Goal: Task Accomplishment & Management: Manage account settings

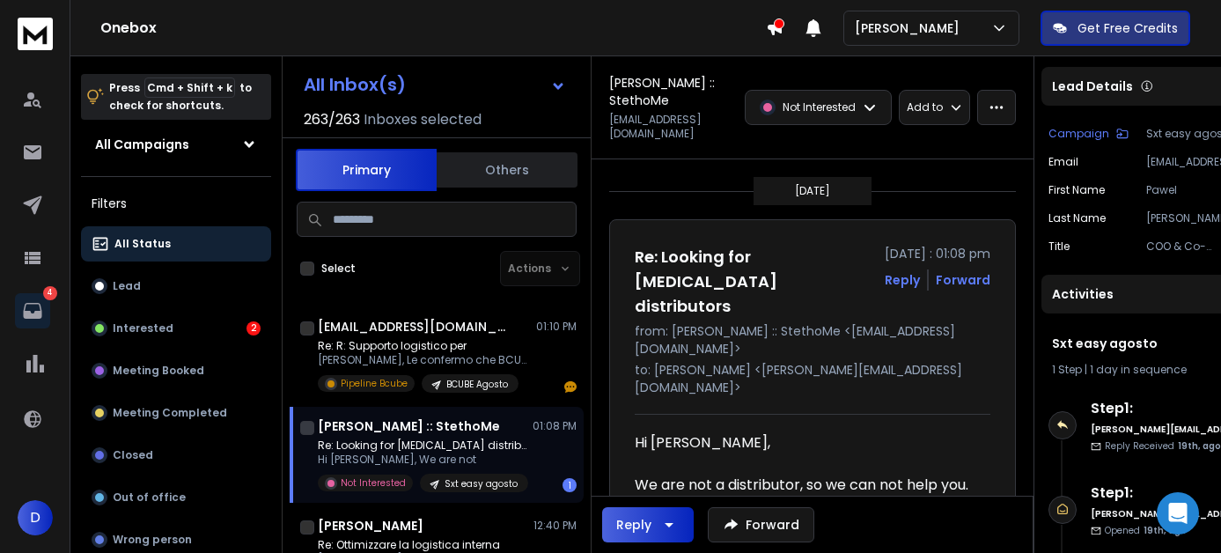
scroll to position [33, 0]
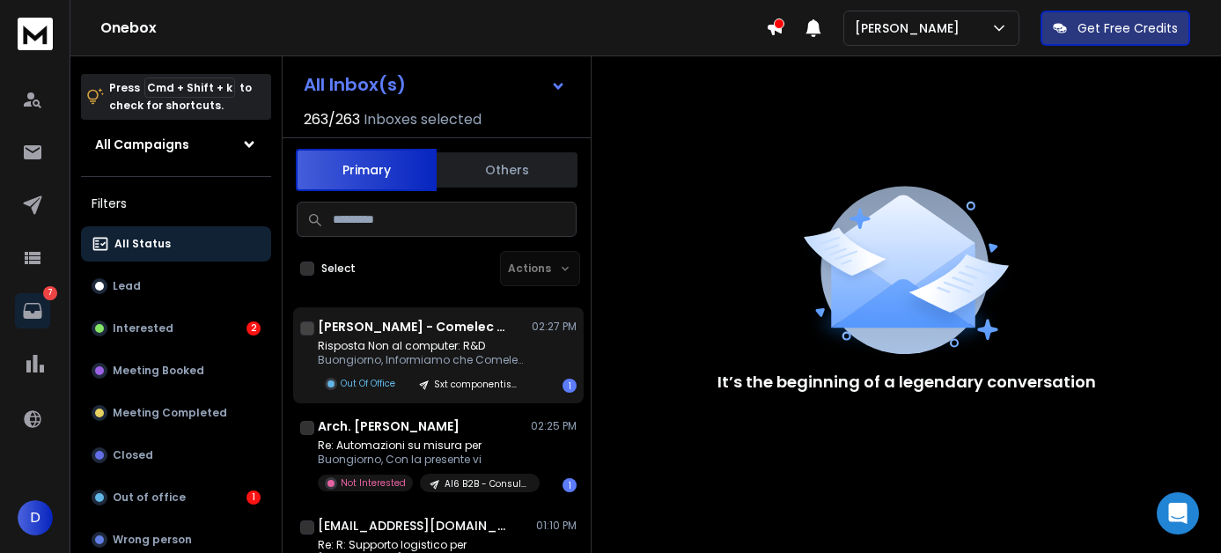
click at [518, 353] on p "Buongiorno, Informiamo che Comelec resterà" at bounding box center [423, 360] width 211 height 14
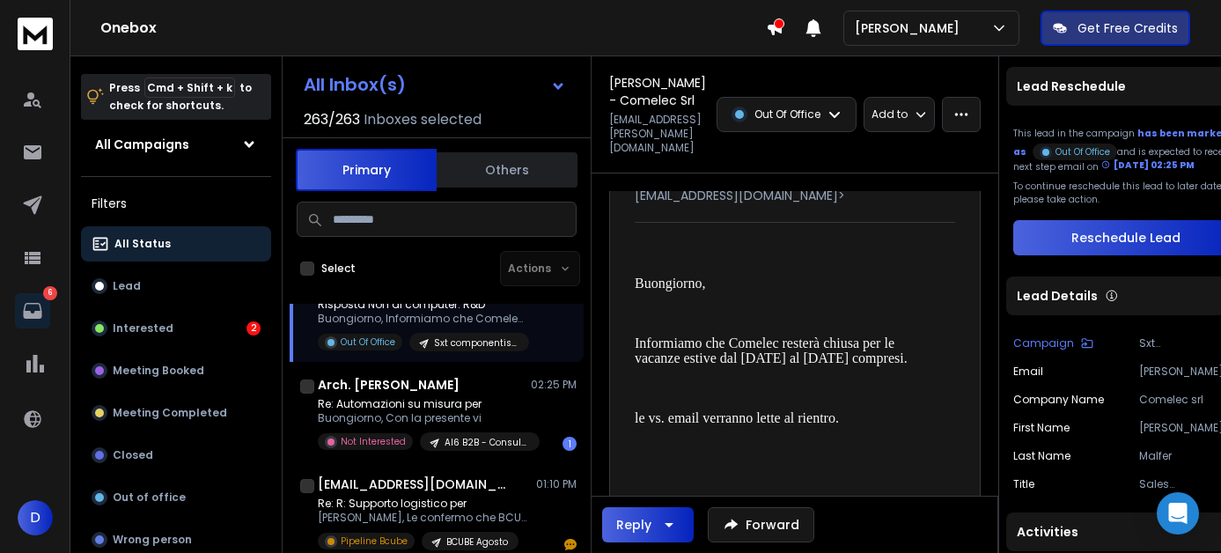
scroll to position [43, 0]
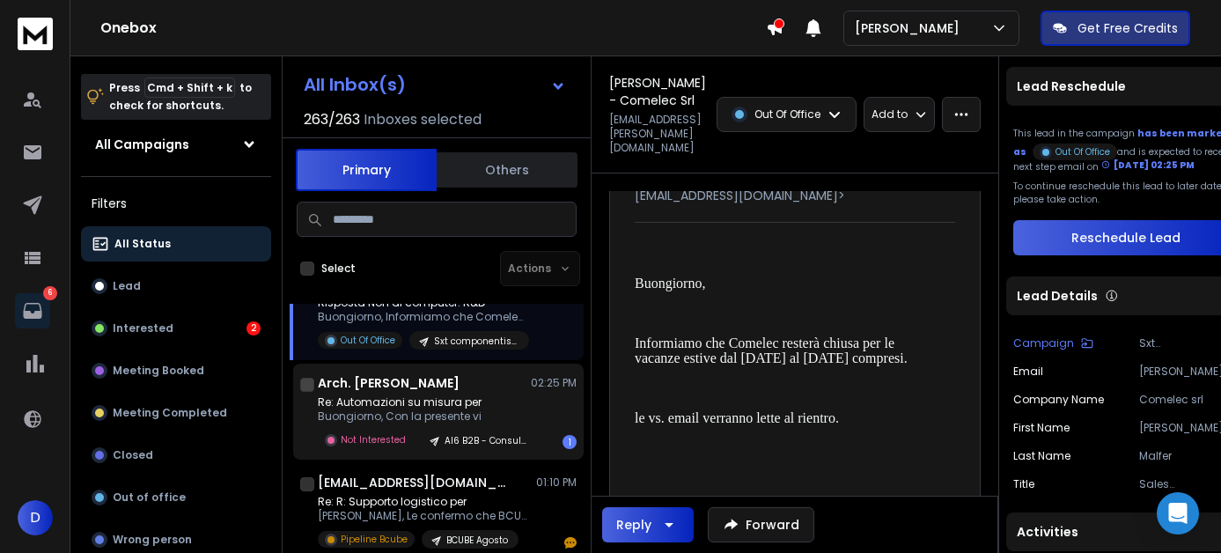
click at [524, 393] on div "Arch. Maria Duborkina 02:25 PM Re: Automazioni su misura per Buongiorno, Con la…" at bounding box center [447, 411] width 259 height 75
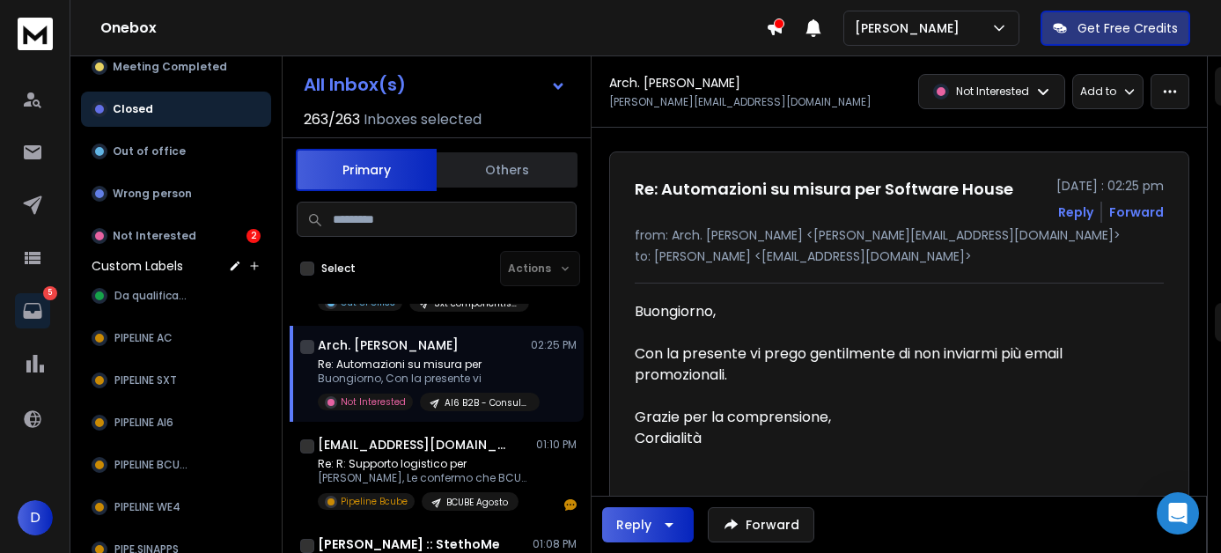
scroll to position [383, 0]
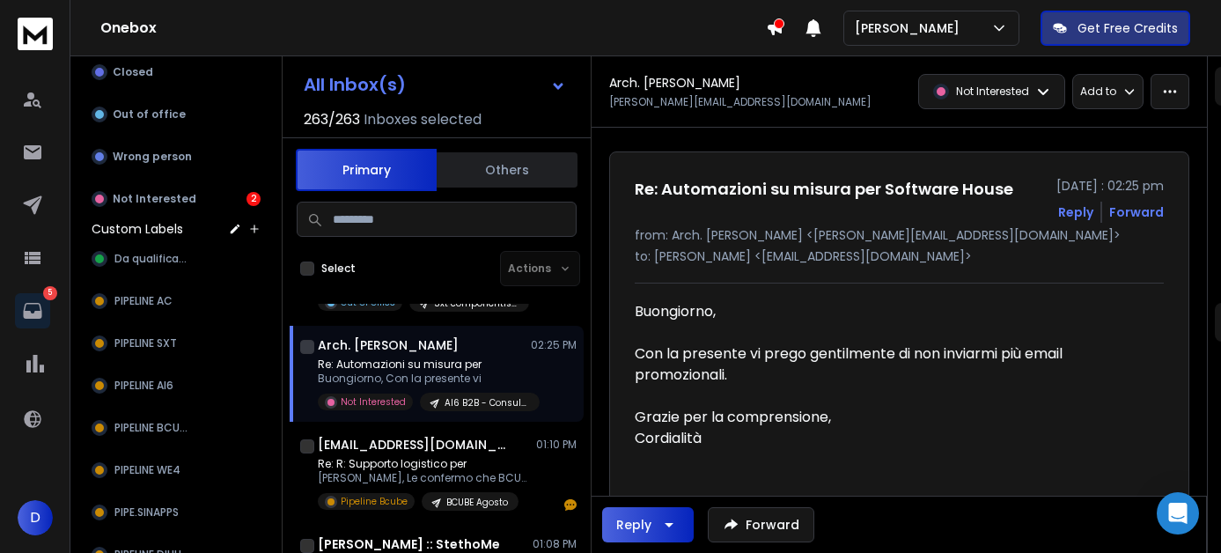
click at [159, 384] on span "PIPELINE AI6" at bounding box center [143, 385] width 59 height 14
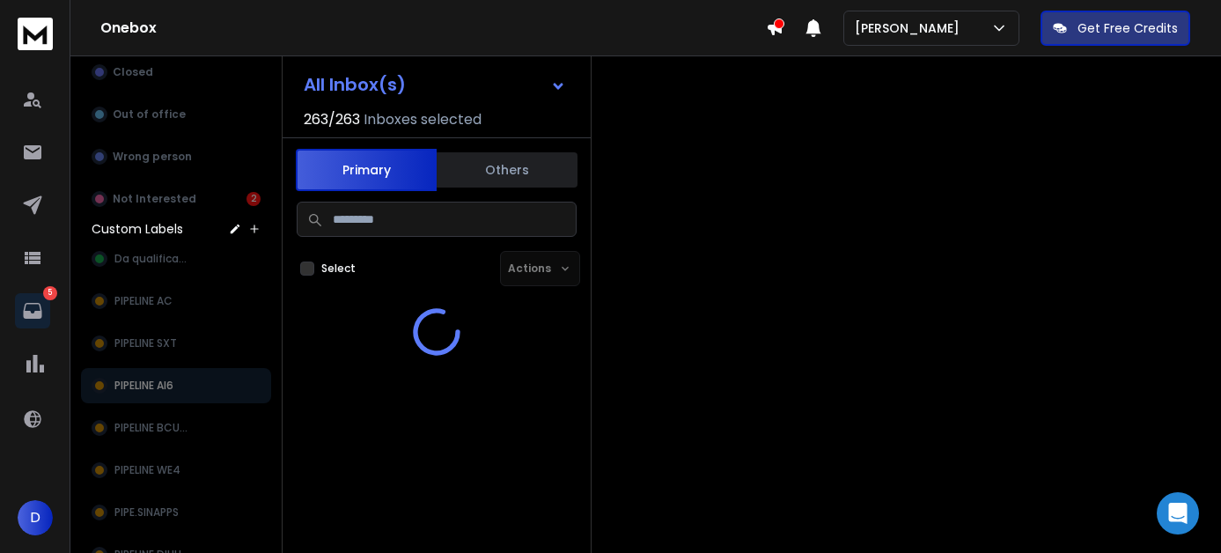
scroll to position [0, 0]
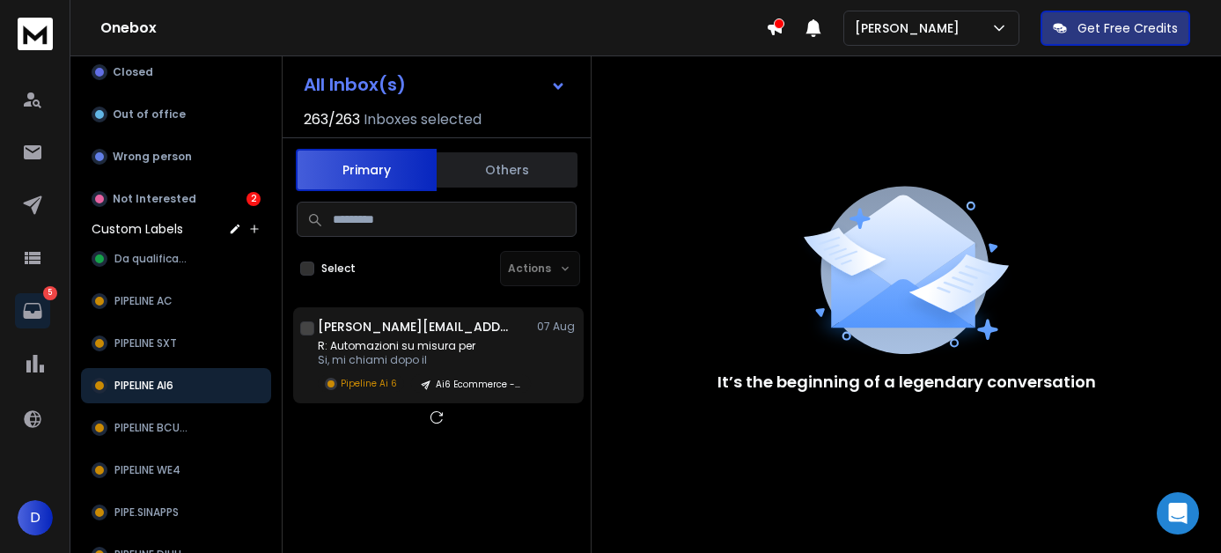
click at [445, 363] on p "Si, mi chiami dopo il" at bounding box center [423, 360] width 211 height 14
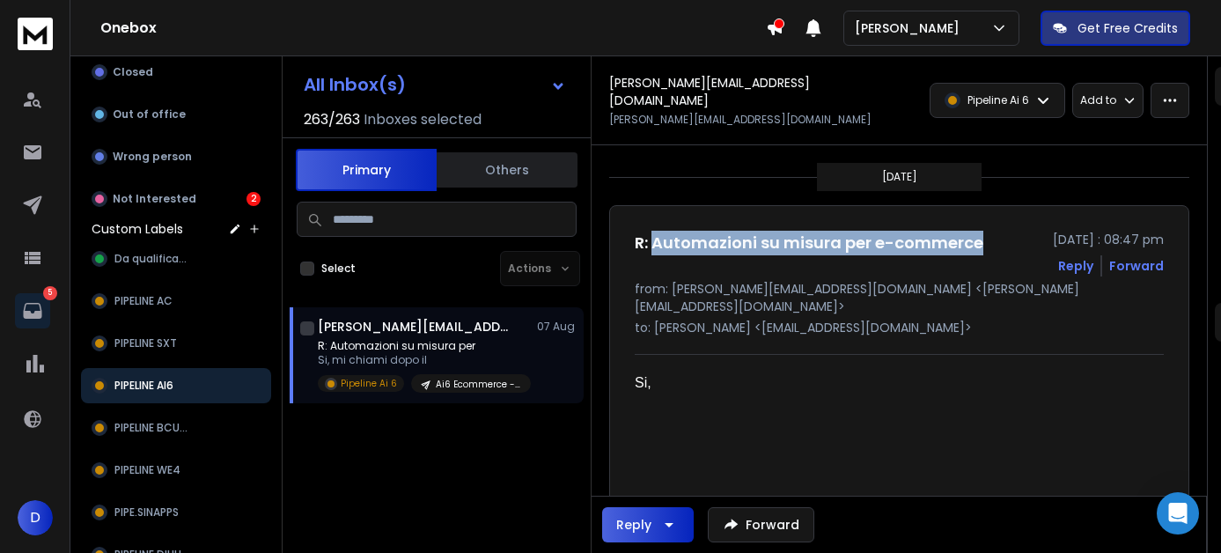
drag, startPoint x: 655, startPoint y: 224, endPoint x: 978, endPoint y: 232, distance: 323.2
click at [978, 232] on h1 "R: Automazioni su misura per e-commerce" at bounding box center [809, 243] width 349 height 25
copy h1 "Automazioni su misura per e-commerce"
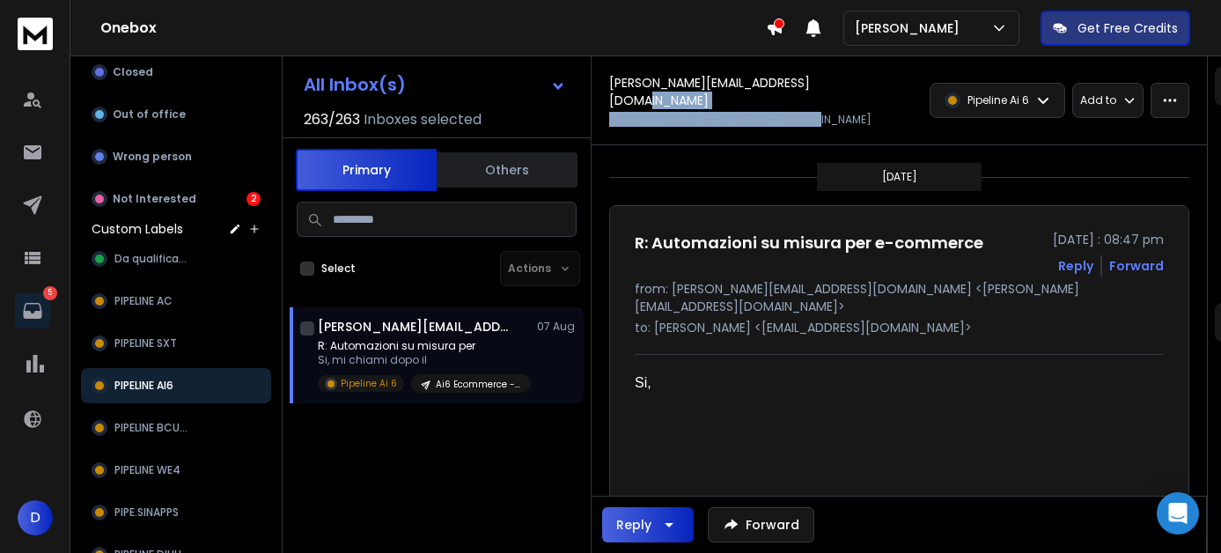
drag, startPoint x: 833, startPoint y: 102, endPoint x: 824, endPoint y: 110, distance: 11.8
click at [824, 110] on div "Alessandro.amadi@idamaproject.com Alessandro.amadi@idamaproject.com Alessandro.…" at bounding box center [898, 100] width 615 height 89
copy div "Alessandro.amadi@idamaproject.com Alessandro.amadi@idamaproject.com"
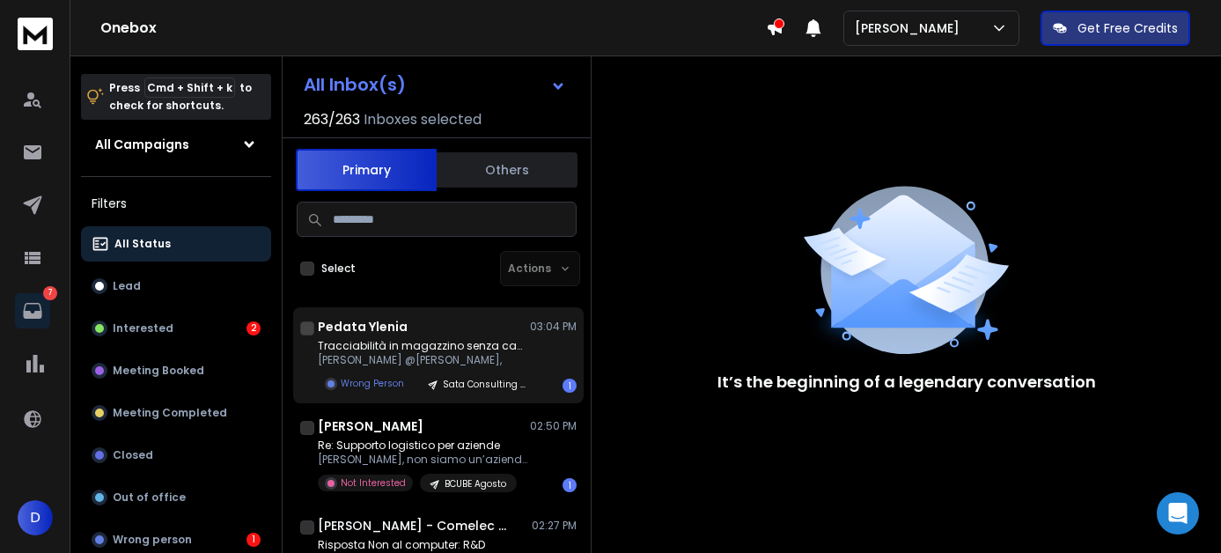
click at [551, 333] on p "03:04 PM" at bounding box center [553, 327] width 47 height 14
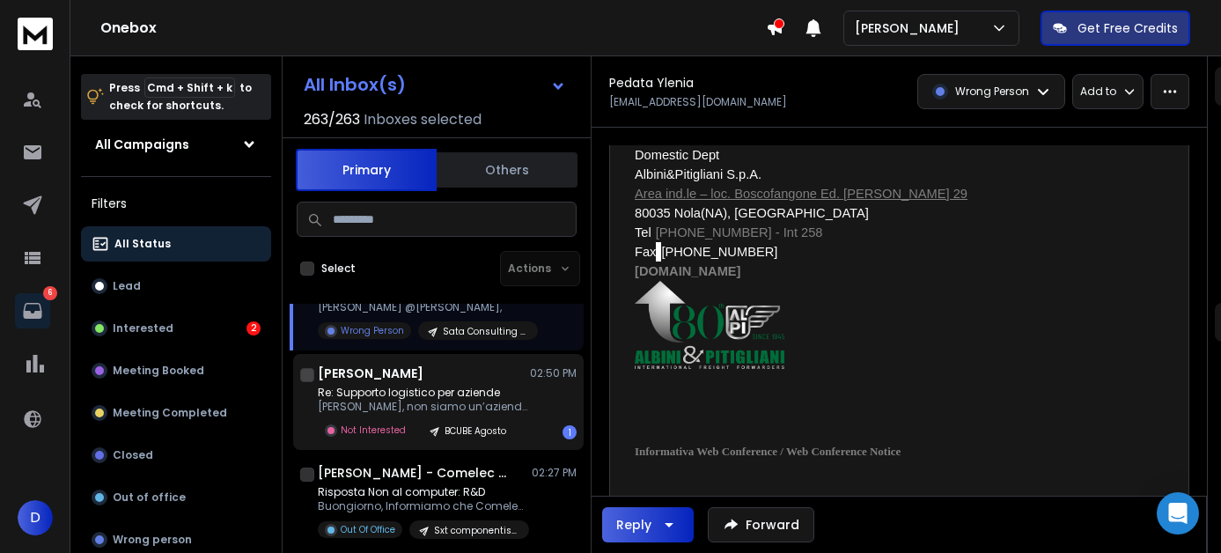
scroll to position [54, 0]
click at [526, 405] on p "[PERSON_NAME], non siamo un’azienda" at bounding box center [423, 406] width 211 height 14
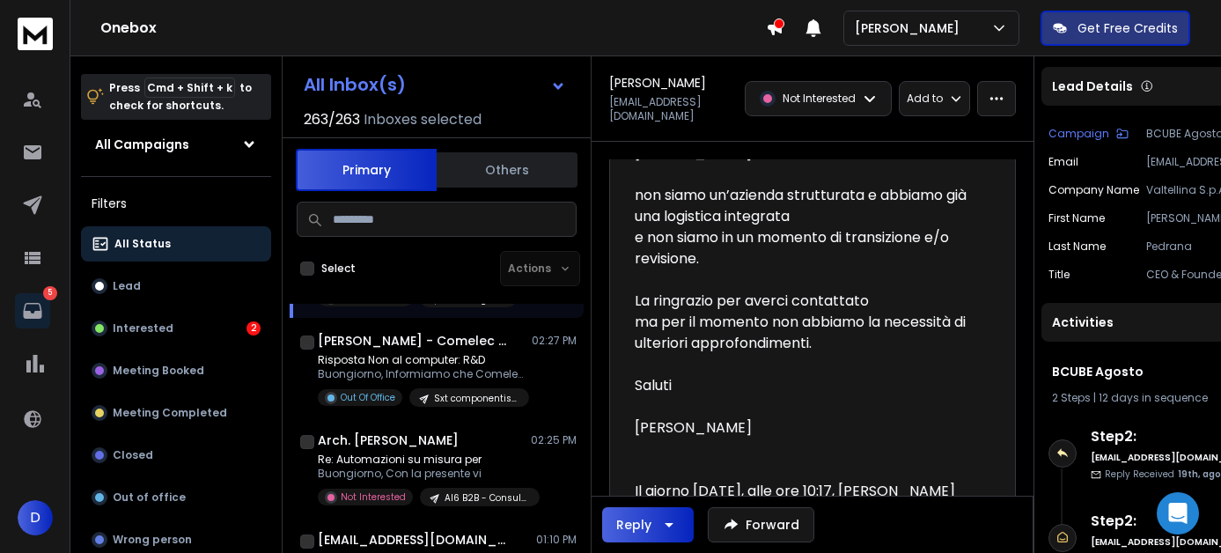
scroll to position [0, 0]
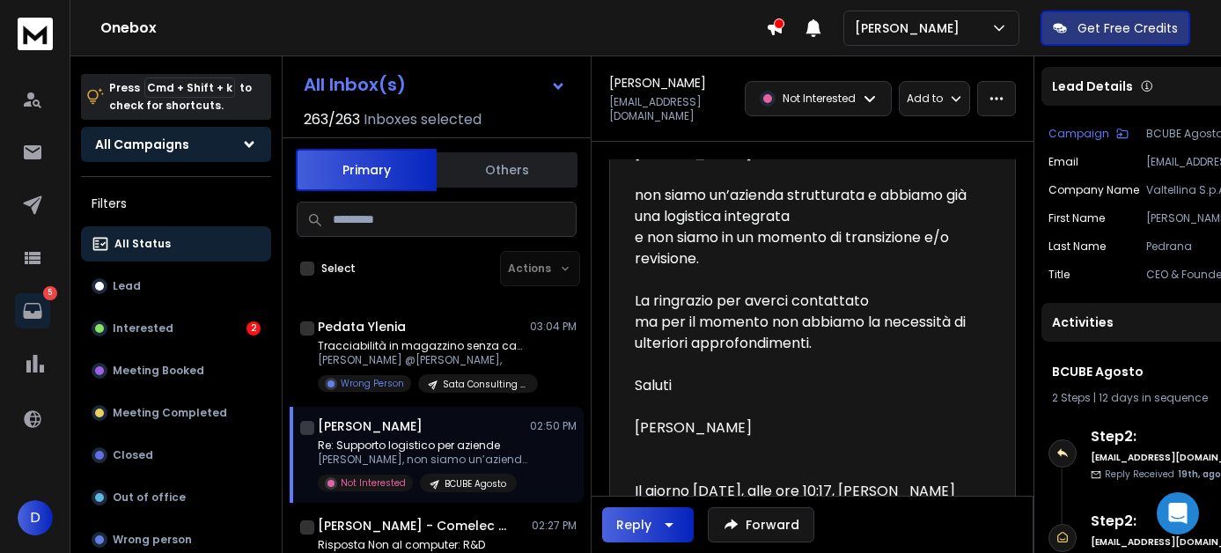
click at [223, 137] on button "All Campaigns" at bounding box center [176, 144] width 190 height 35
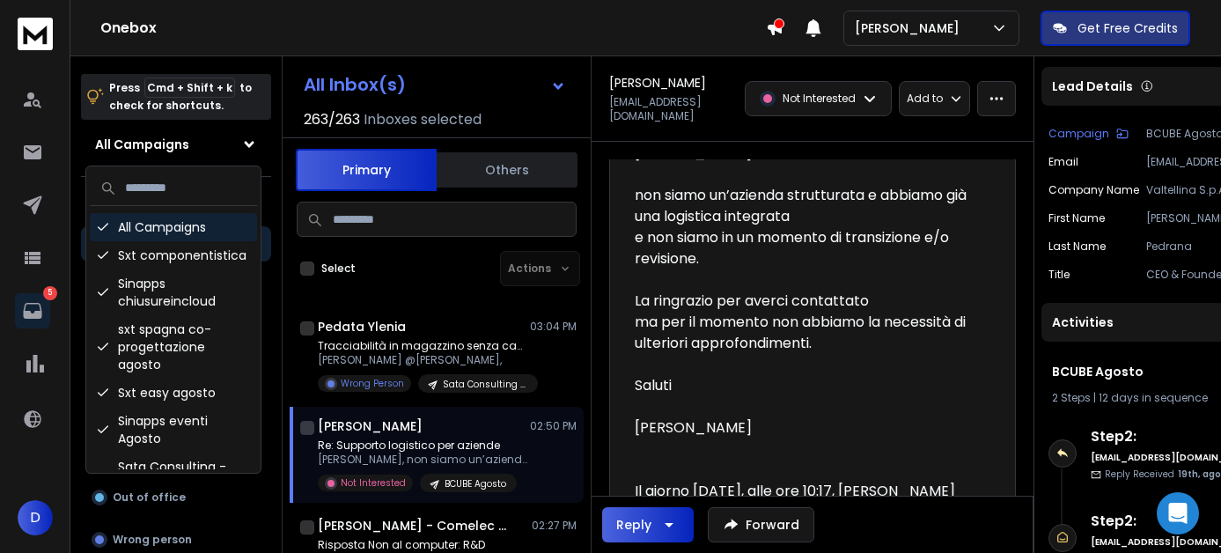
click at [199, 231] on div "All Campaigns" at bounding box center [173, 227] width 167 height 28
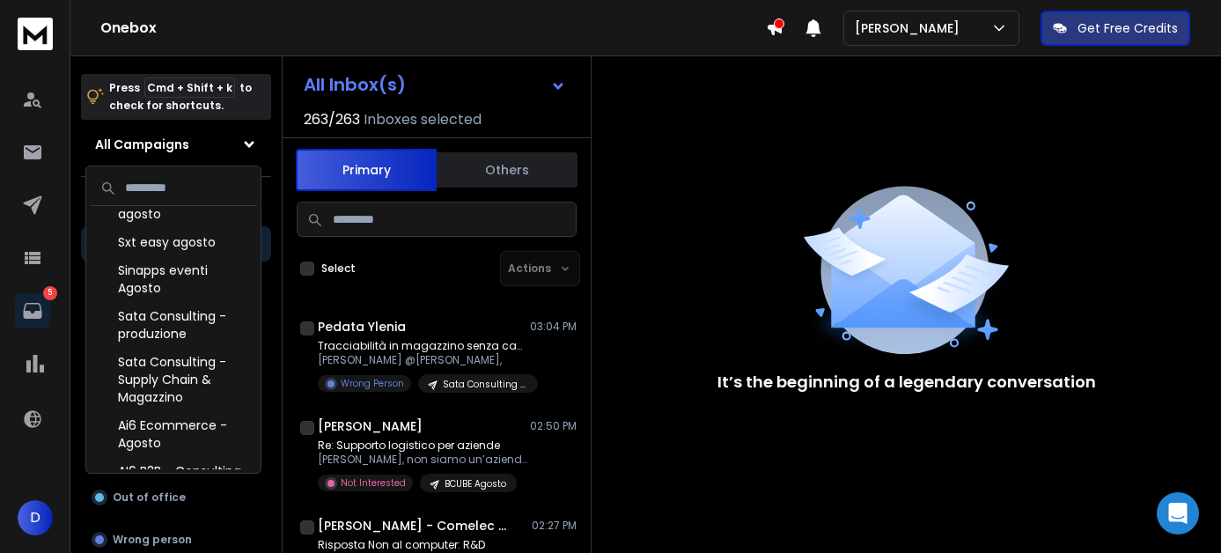
scroll to position [190, 0]
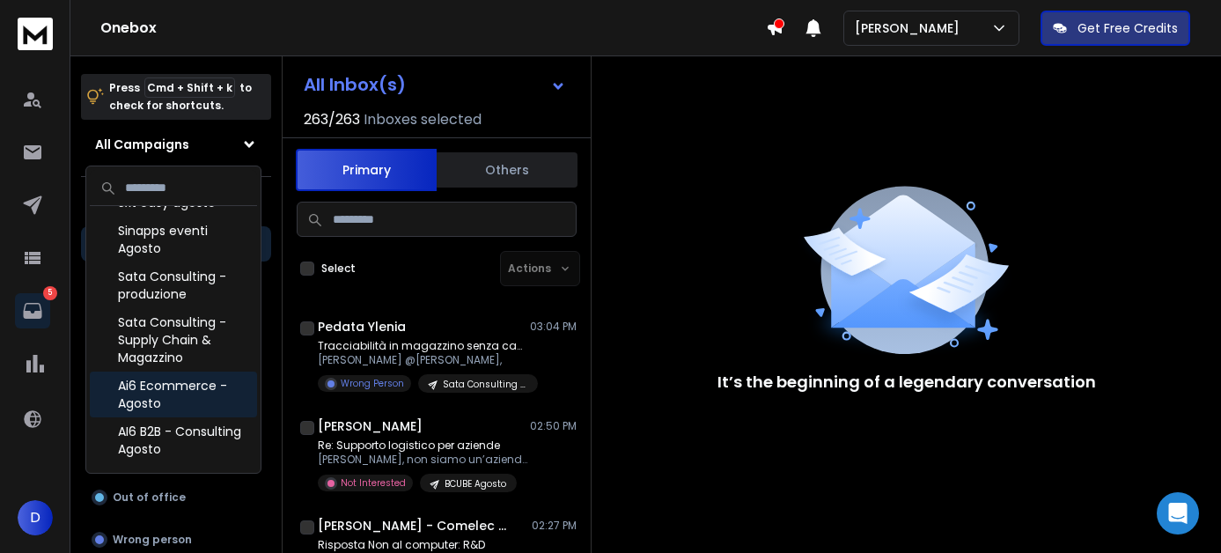
click at [186, 392] on div "Ai6 Ecommerce - Agosto" at bounding box center [173, 394] width 167 height 46
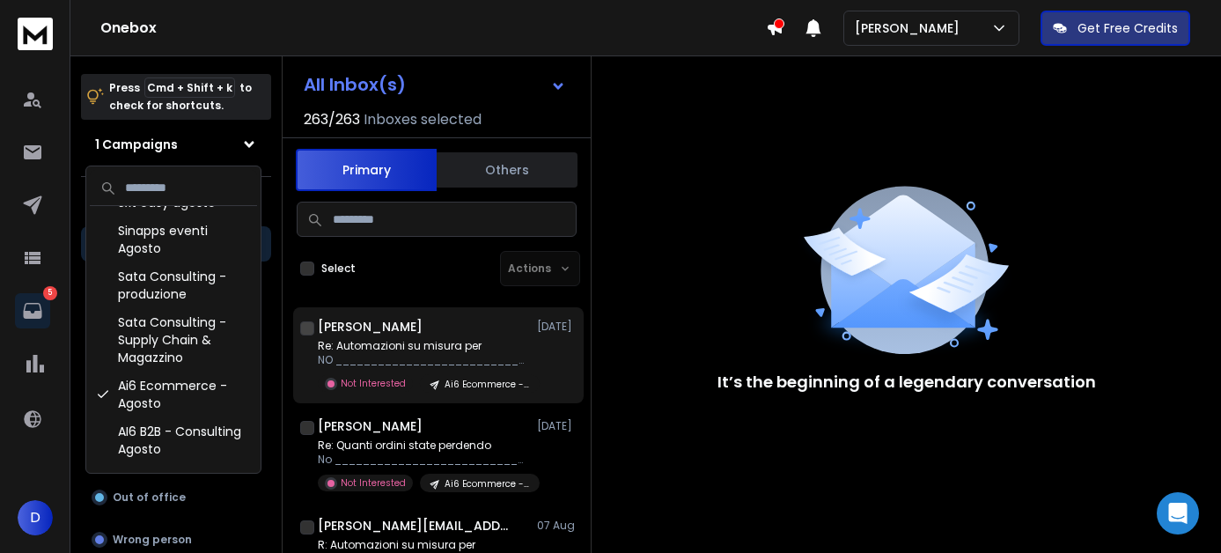
click at [536, 364] on div "Re: Automazioni su misura per NO ________________________________ Da: Cristian …" at bounding box center [447, 366] width 259 height 54
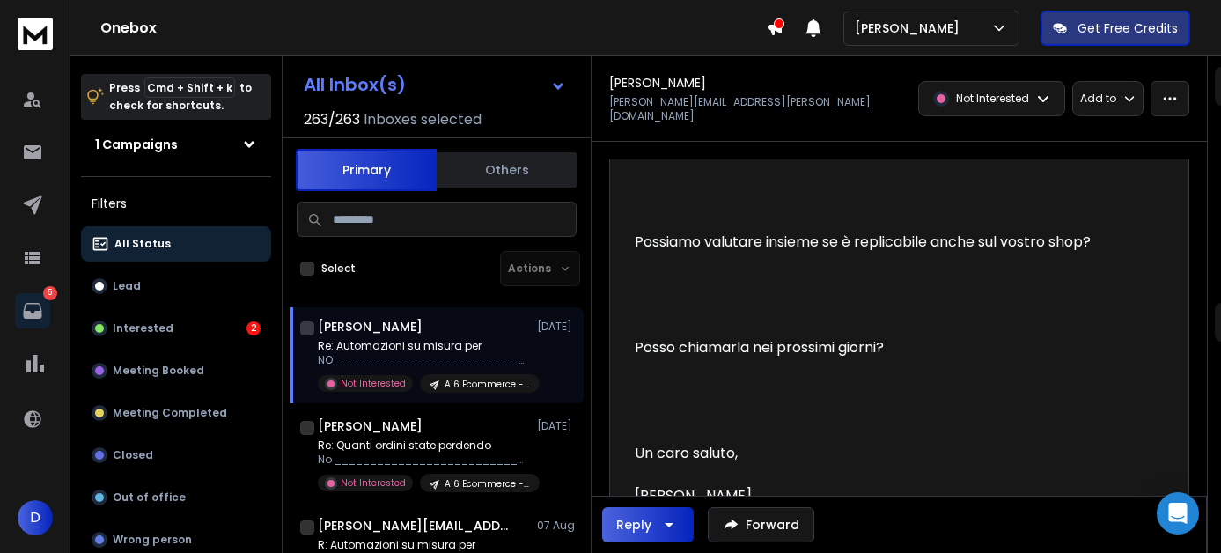
scroll to position [1426, 0]
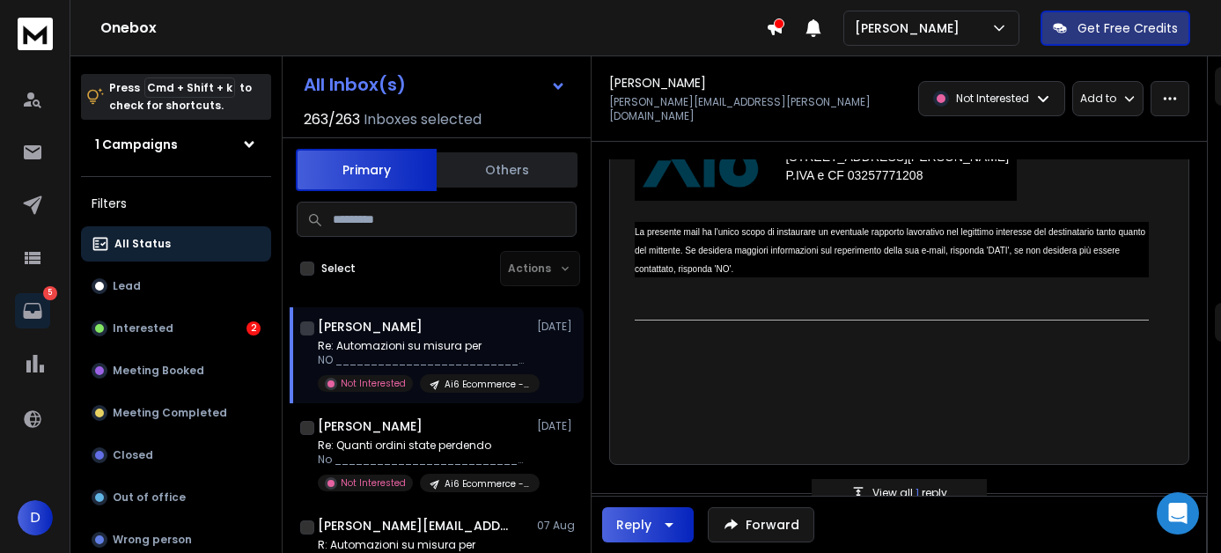
click at [878, 486] on p "View all 1 reply" at bounding box center [909, 493] width 75 height 14
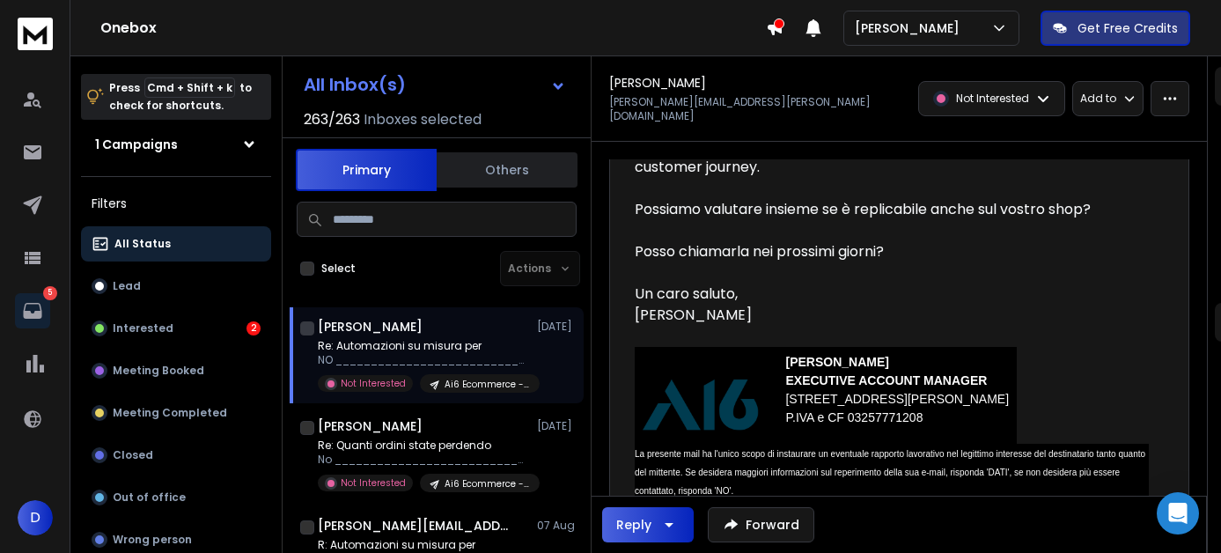
scroll to position [2055, 0]
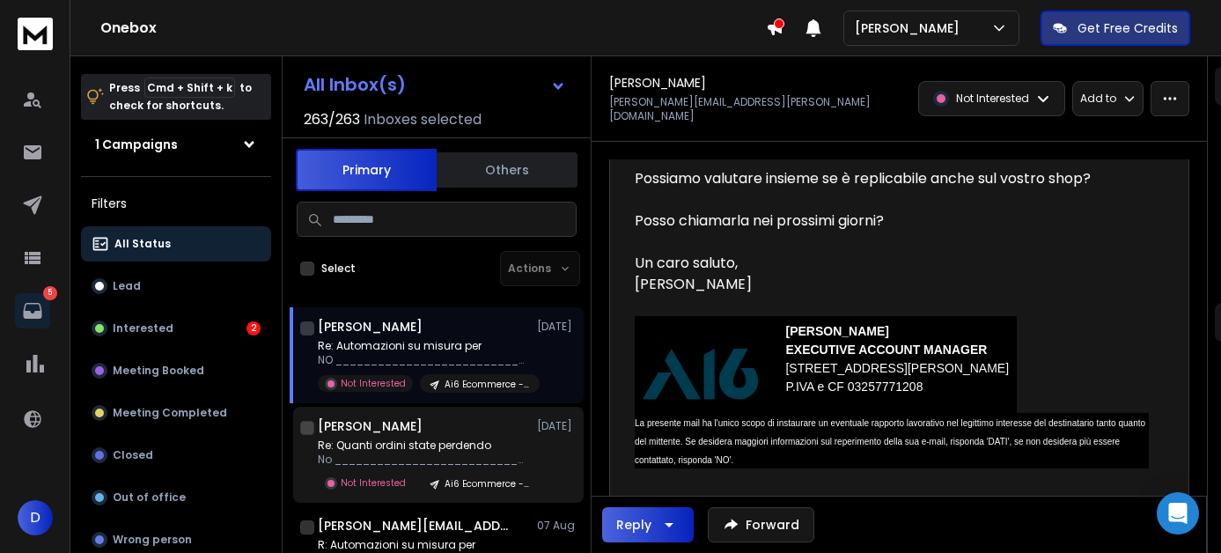
click at [475, 459] on p "No ________________________________ From: Cristian Mezzo" at bounding box center [423, 459] width 211 height 14
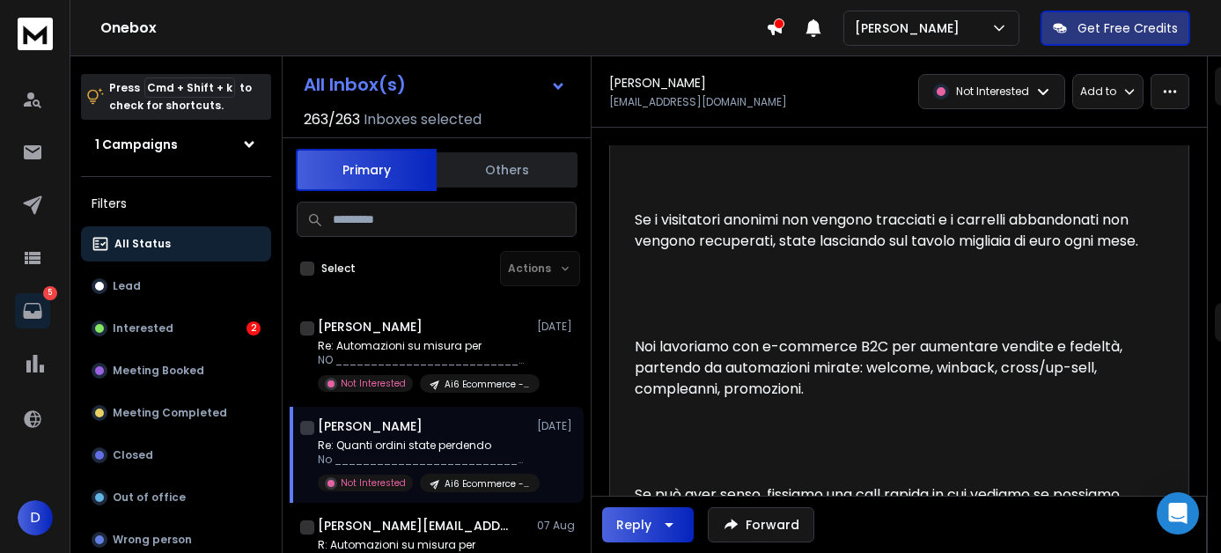
scroll to position [785, 0]
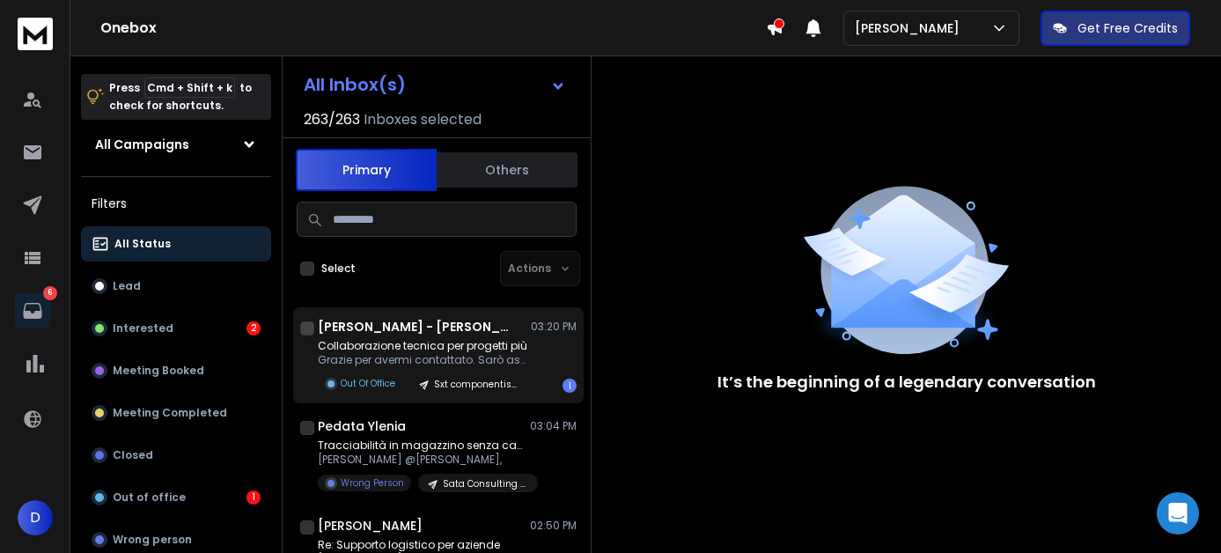
click at [522, 362] on p "Grazie per avermi contattato. Sarò assente" at bounding box center [423, 360] width 211 height 14
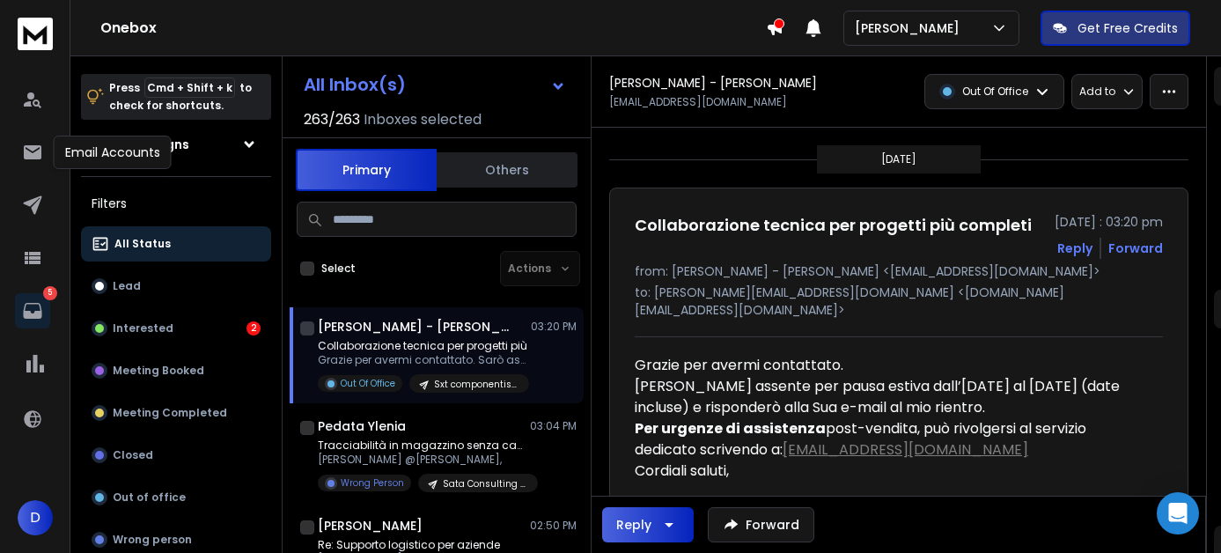
click at [136, 146] on div "Email Accounts" at bounding box center [113, 152] width 118 height 33
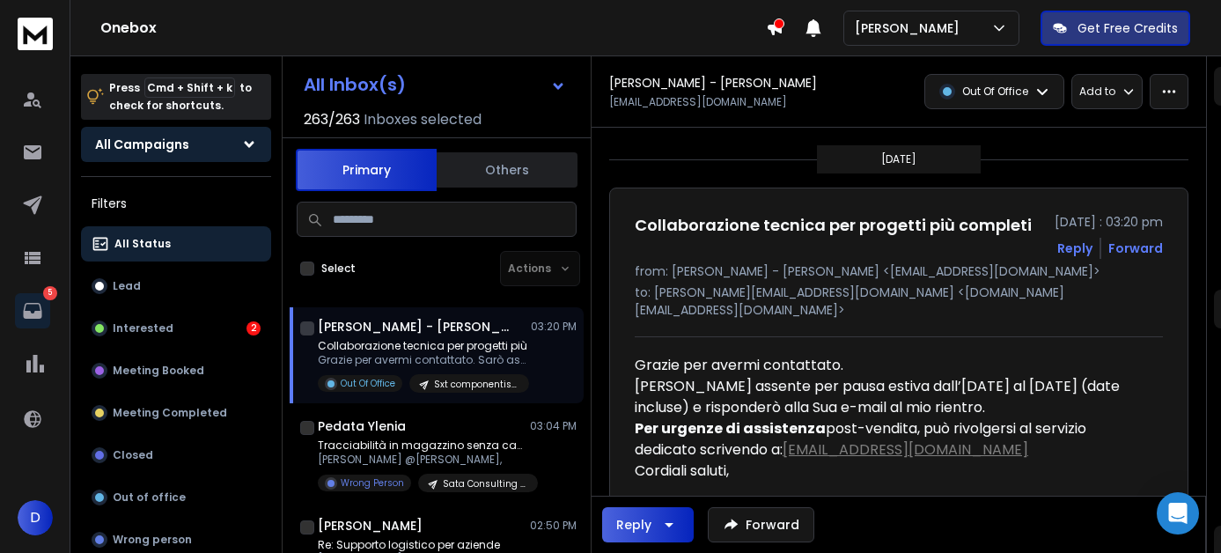
click at [254, 148] on button "All Campaigns" at bounding box center [176, 144] width 190 height 35
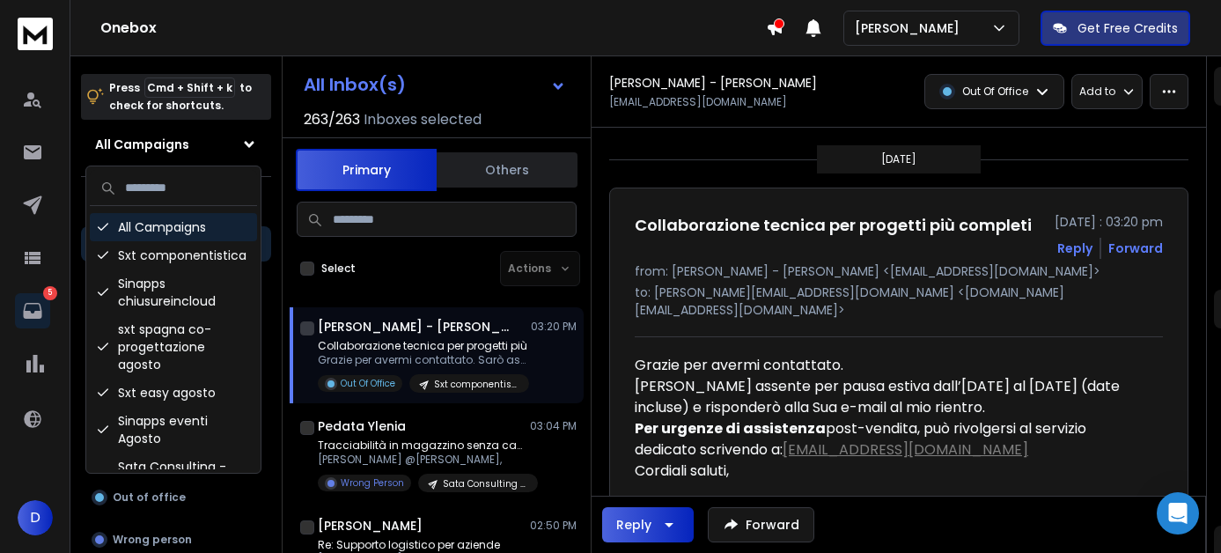
click at [218, 230] on div "All Campaigns" at bounding box center [173, 227] width 167 height 28
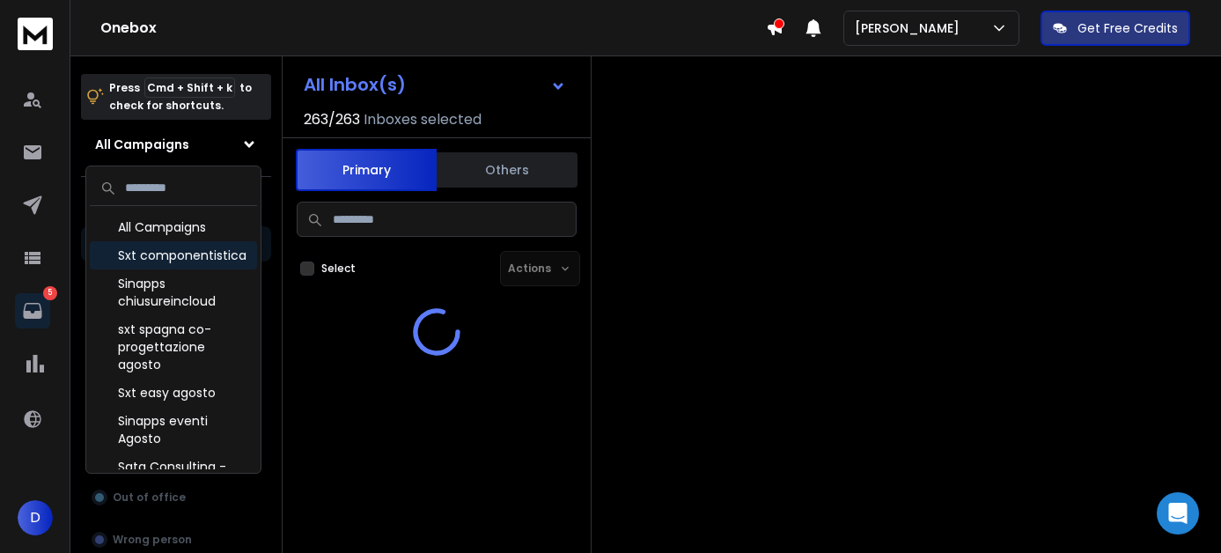
click at [205, 261] on div "Sxt componentistica" at bounding box center [173, 255] width 167 height 28
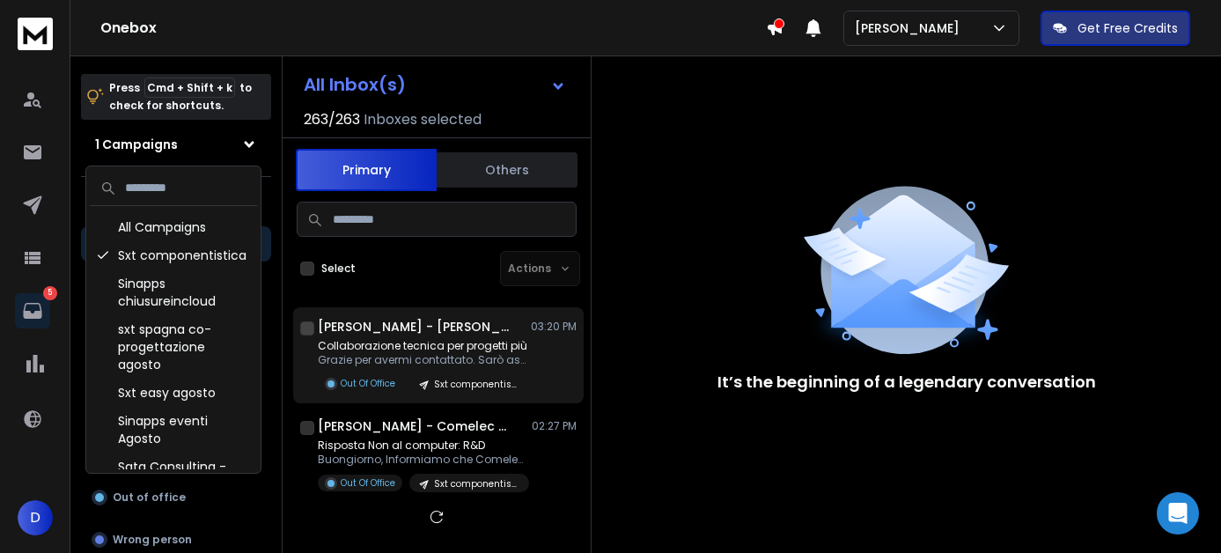
click at [480, 358] on p "Grazie per avermi contattato. Sarò assente" at bounding box center [423, 360] width 211 height 14
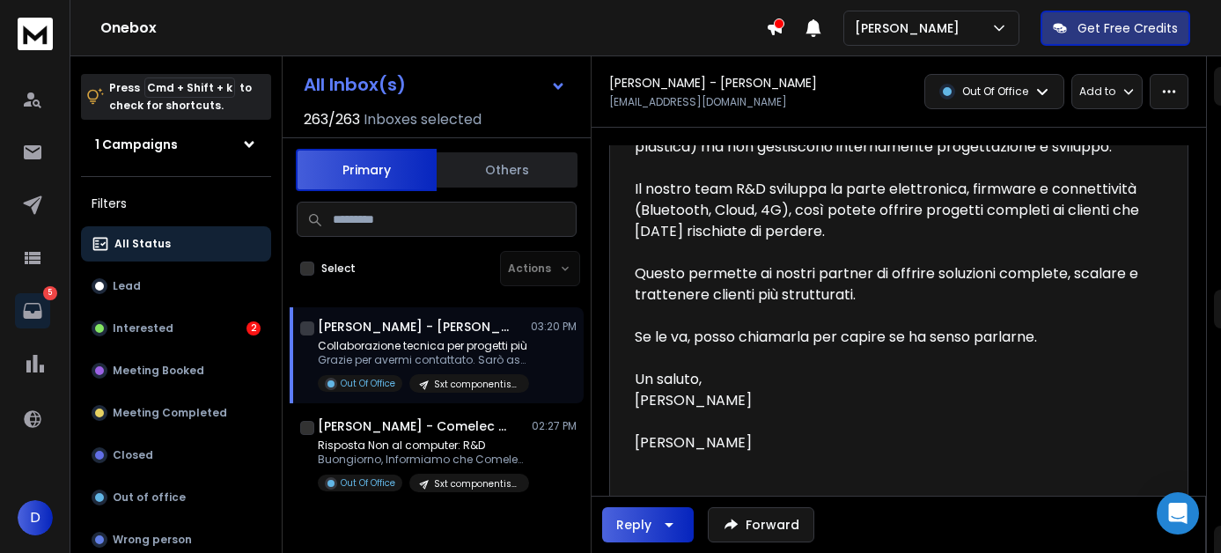
scroll to position [1826, 0]
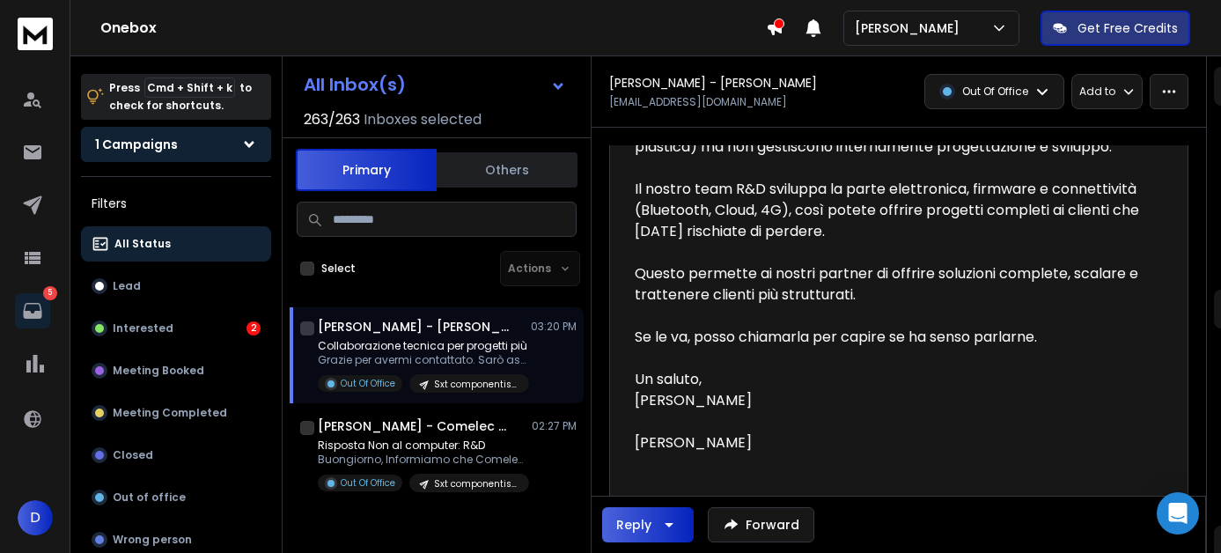
click at [181, 138] on button "1 Campaigns" at bounding box center [176, 144] width 190 height 35
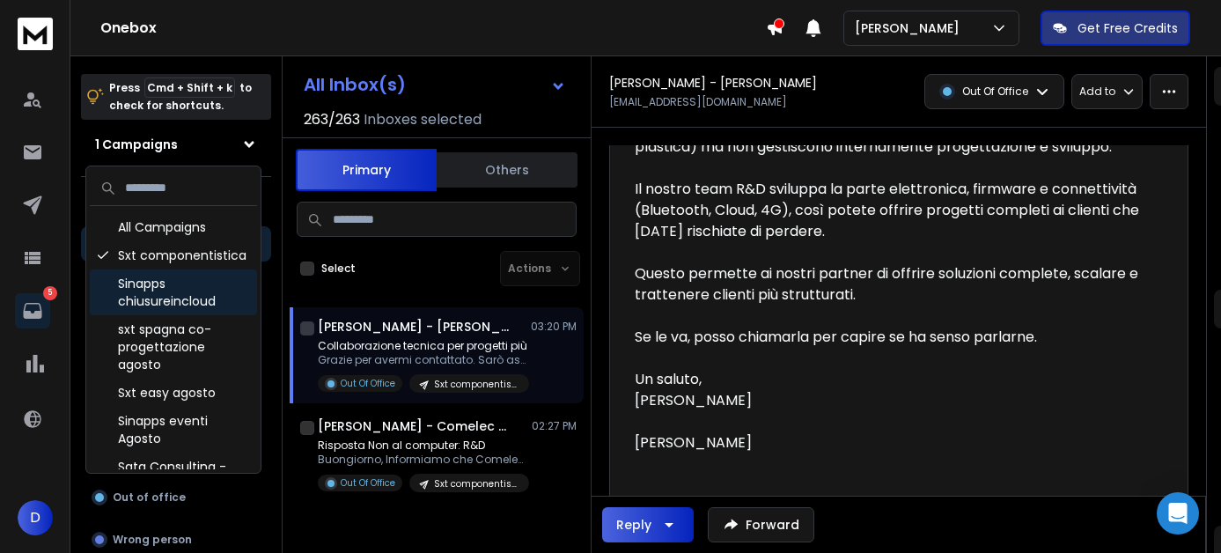
click at [215, 269] on div "Sinapps chiusureincloud" at bounding box center [173, 292] width 167 height 46
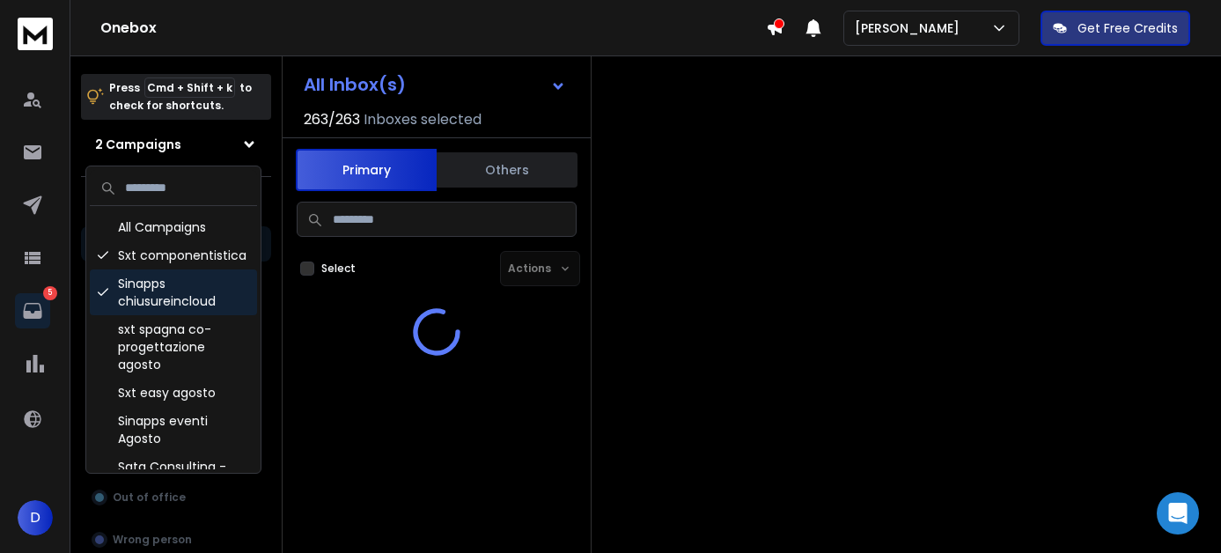
scroll to position [0, 0]
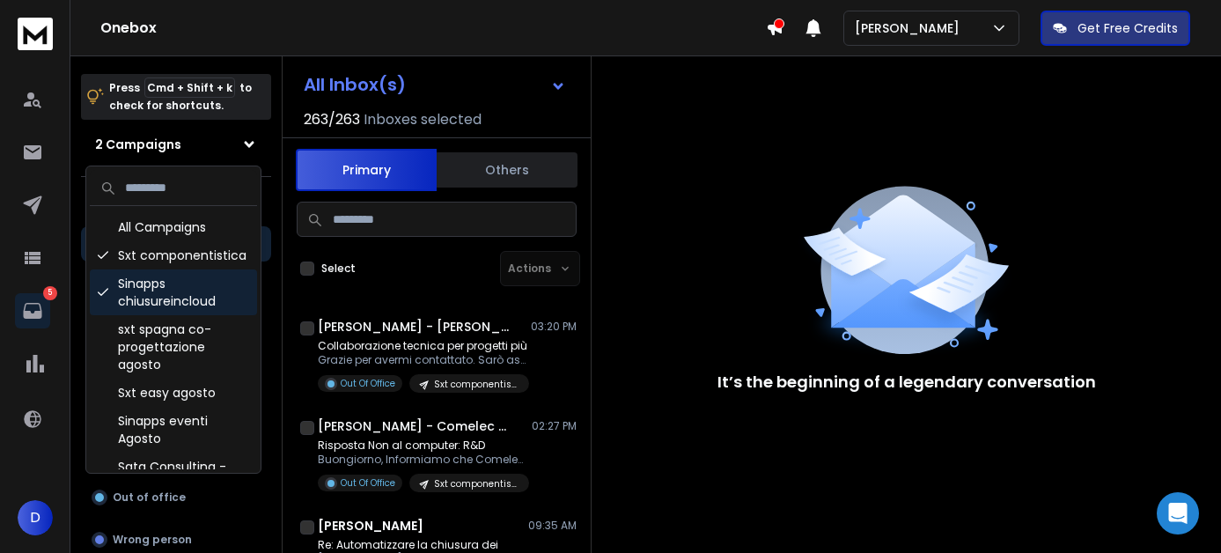
click at [211, 307] on div "Sinapps chiusureincloud" at bounding box center [173, 292] width 167 height 46
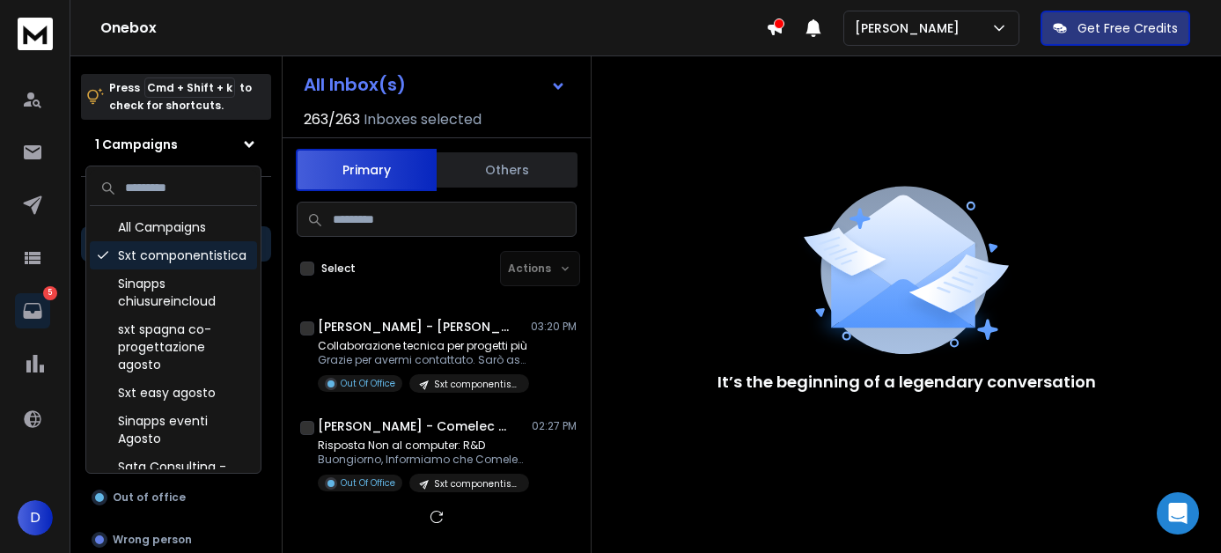
click at [212, 259] on div "Sxt componentistica" at bounding box center [173, 255] width 167 height 28
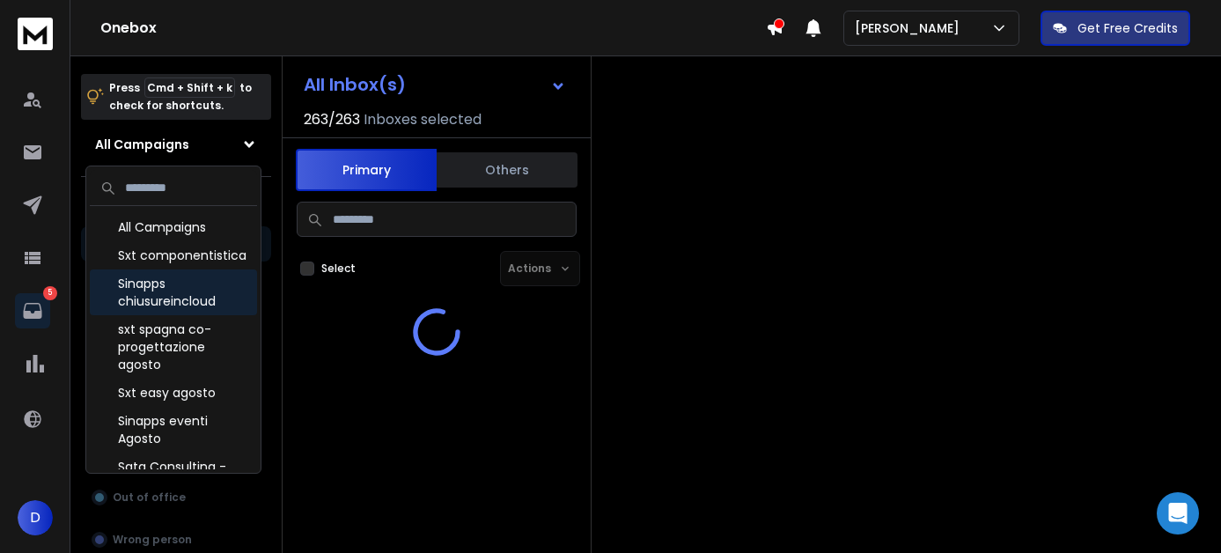
click at [228, 309] on div "Sinapps chiusureincloud" at bounding box center [173, 292] width 167 height 46
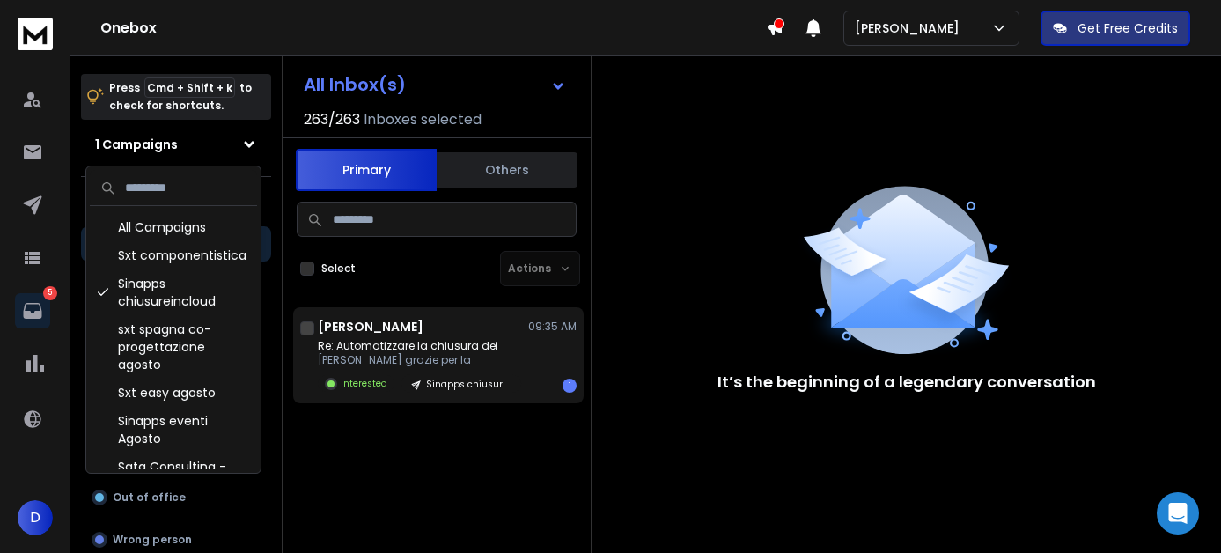
click at [519, 350] on div "Re: Automatizzare la chiusura dei Ciao Marco grazie per la Interested Sinapps c…" at bounding box center [447, 366] width 259 height 54
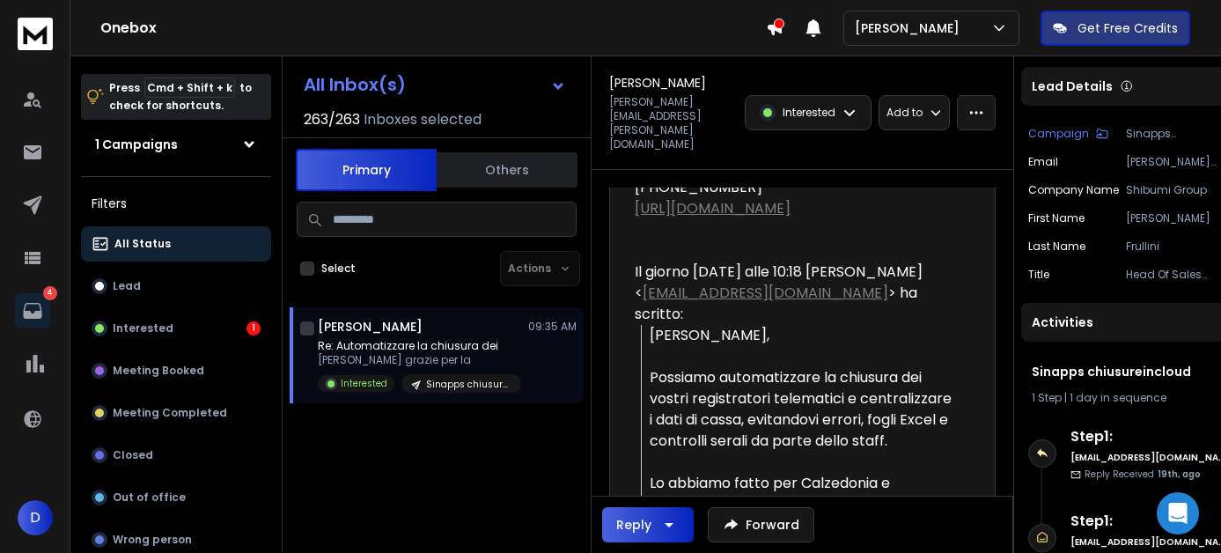
scroll to position [807, 0]
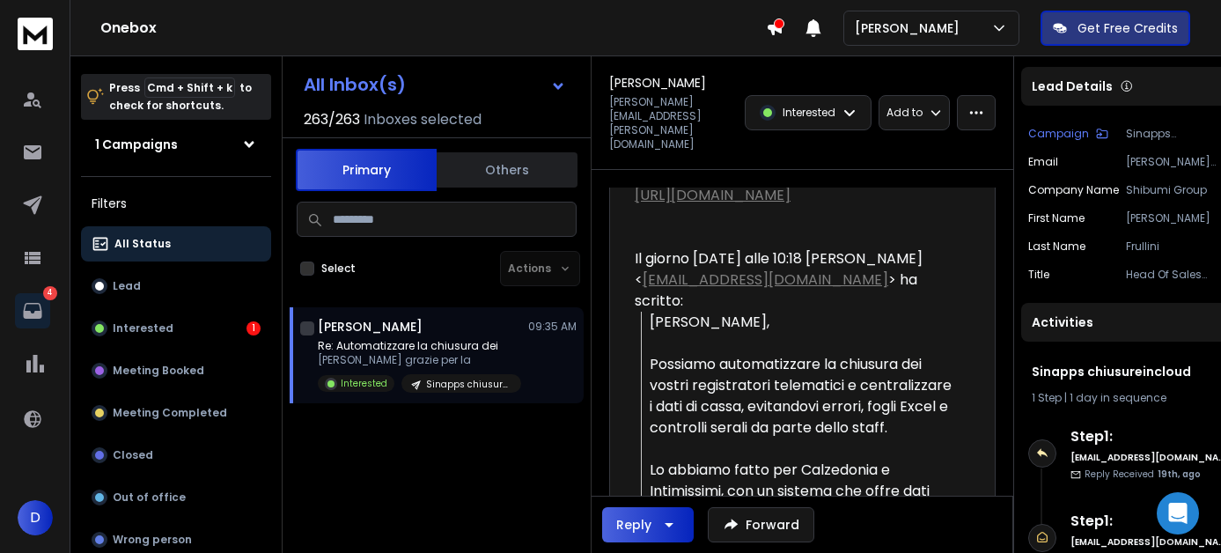
click at [984, 105] on icon "button" at bounding box center [976, 113] width 16 height 16
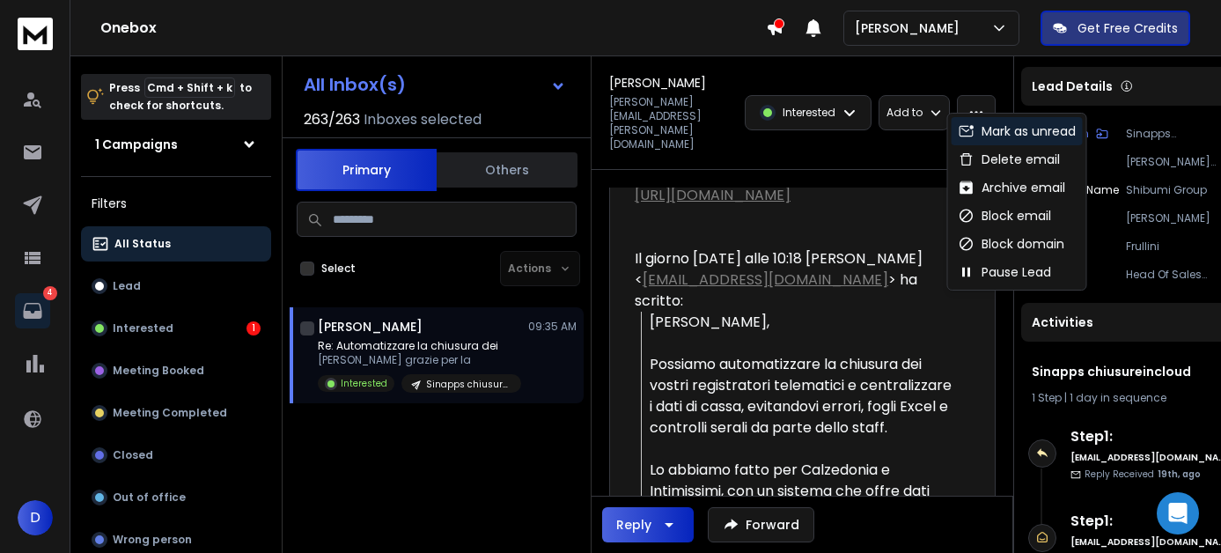
click at [1050, 136] on div "Mark as unread" at bounding box center [1017, 131] width 117 height 18
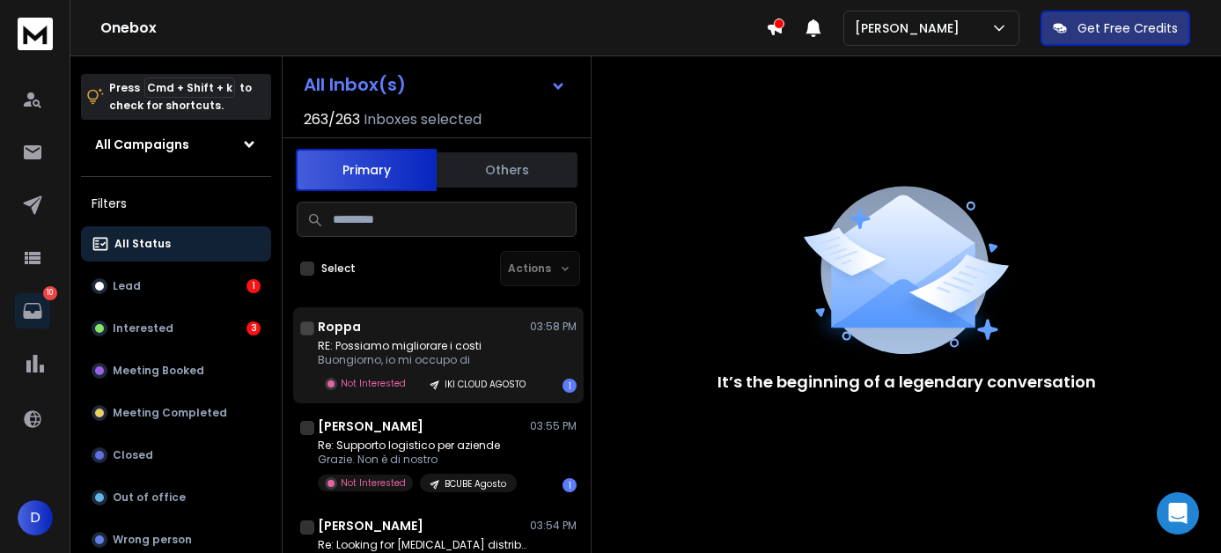
click at [467, 363] on p "Buongiorno, io mi occupo di" at bounding box center [423, 360] width 211 height 14
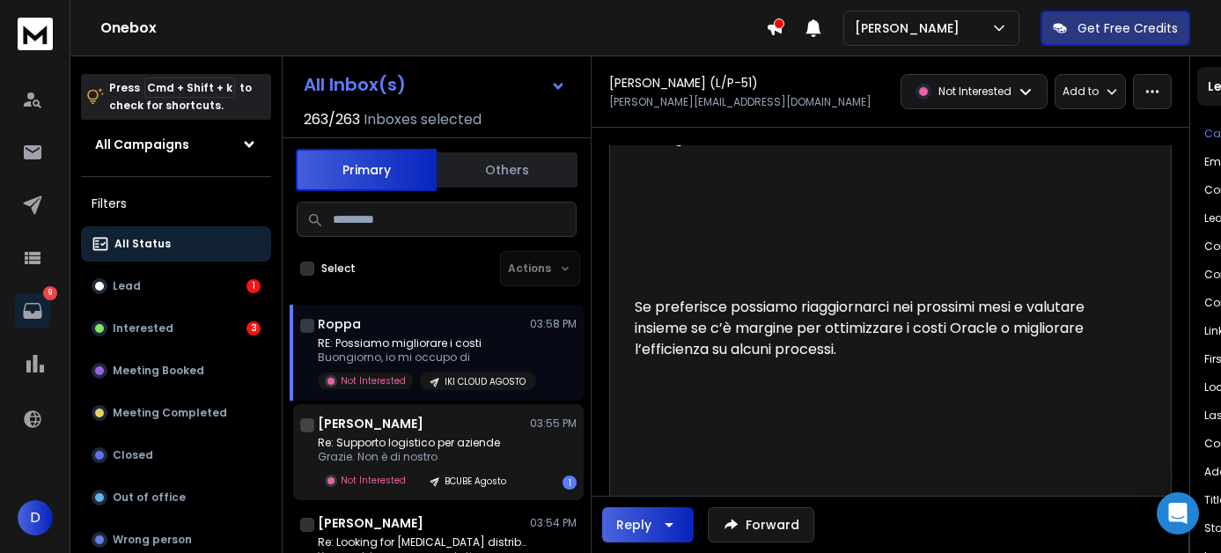
scroll to position [4, 0]
click at [549, 456] on div "Re: Supporto logistico per aziende Grazie. Non è di nostro Not Interested BCUBE…" at bounding box center [447, 462] width 259 height 54
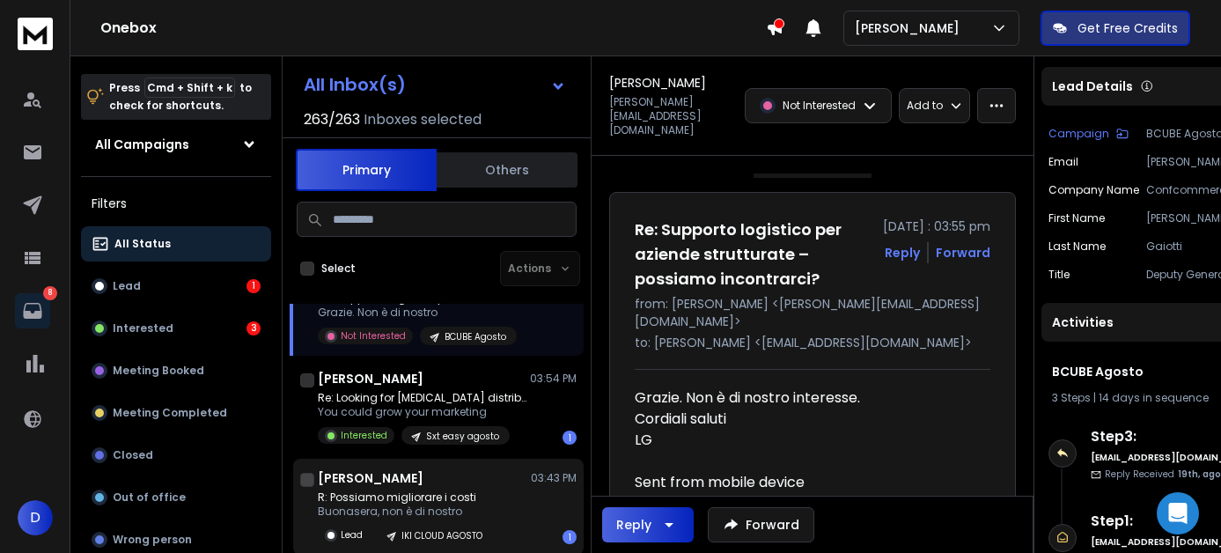
scroll to position [148, 0]
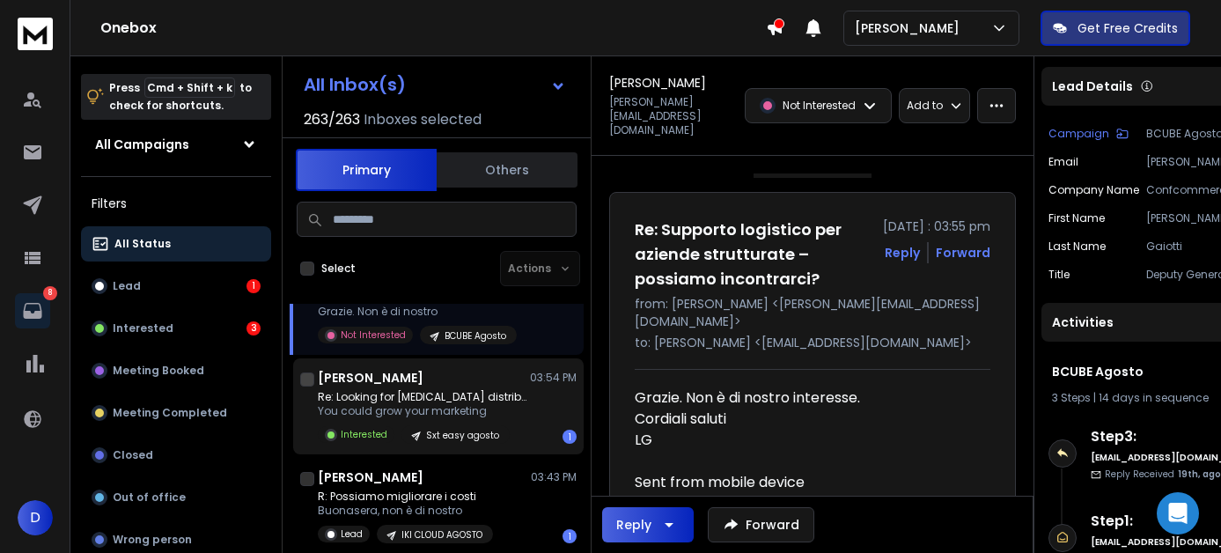
click at [547, 422] on div "Re: Looking for [MEDICAL_DATA] distributors You could grow your marketing Inter…" at bounding box center [447, 417] width 259 height 54
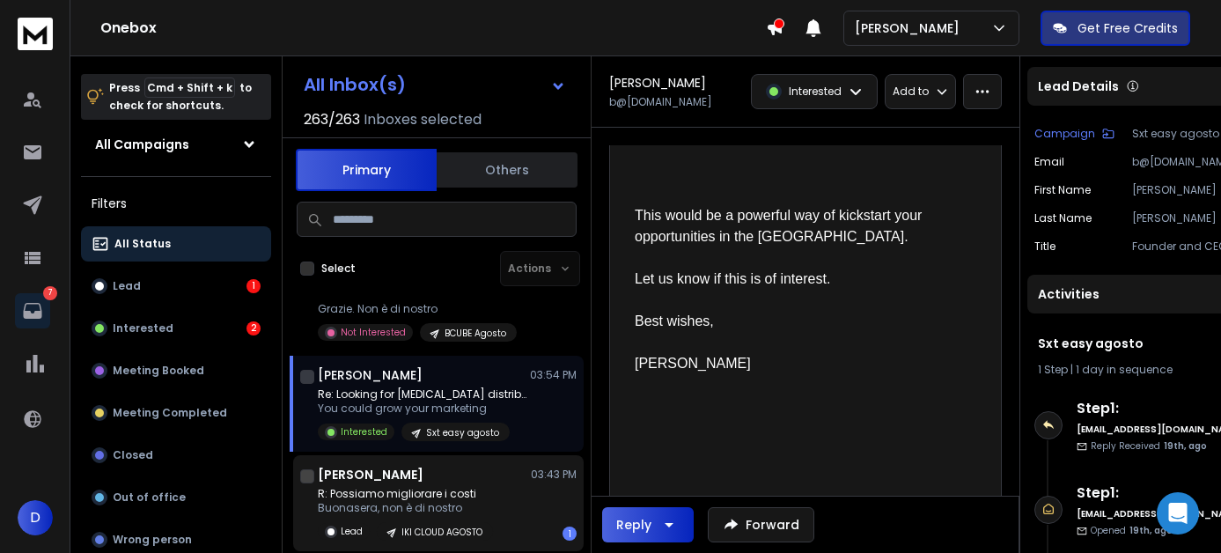
scroll to position [151, 0]
click at [530, 511] on div "R: Possiamo migliorare i costi Buonasera, non è di nostro Lead IKI CLOUD [DATE]" at bounding box center [447, 513] width 259 height 54
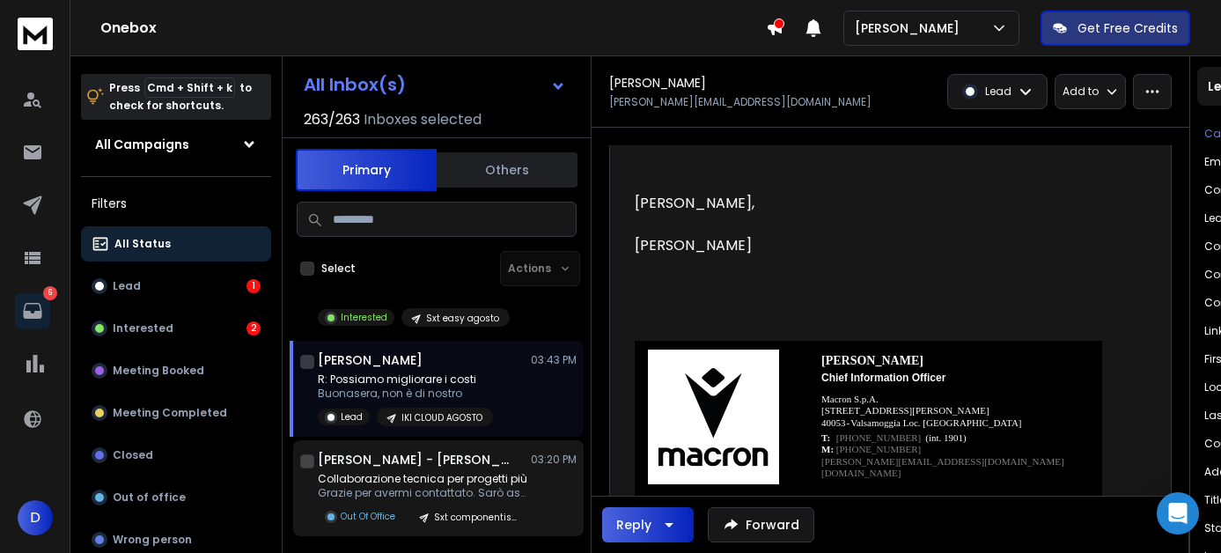
scroll to position [268, 0]
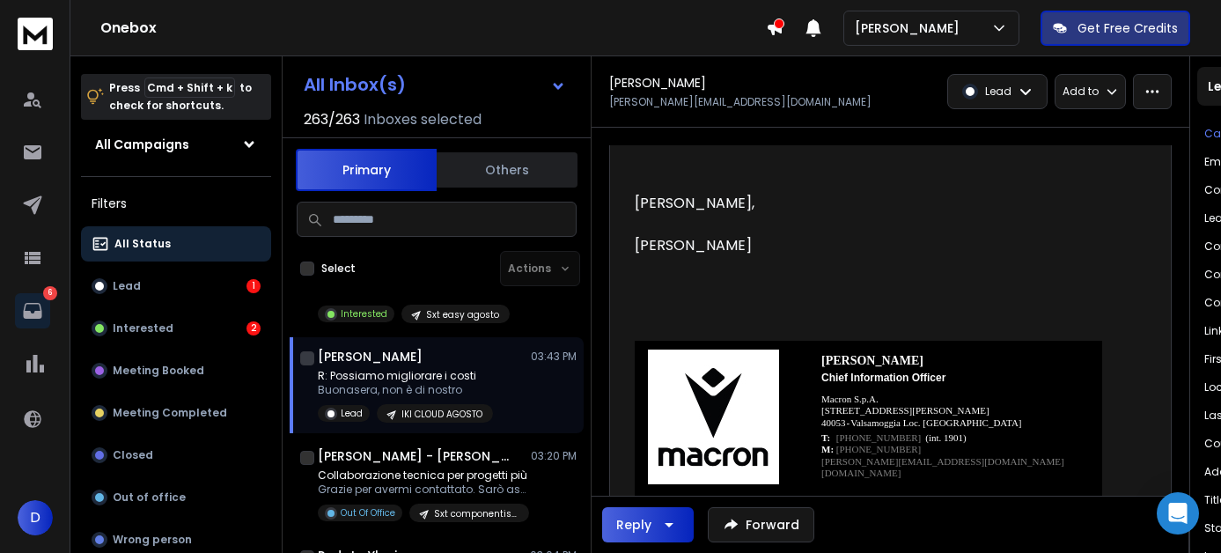
click at [982, 96] on div "Lead" at bounding box center [997, 91] width 99 height 33
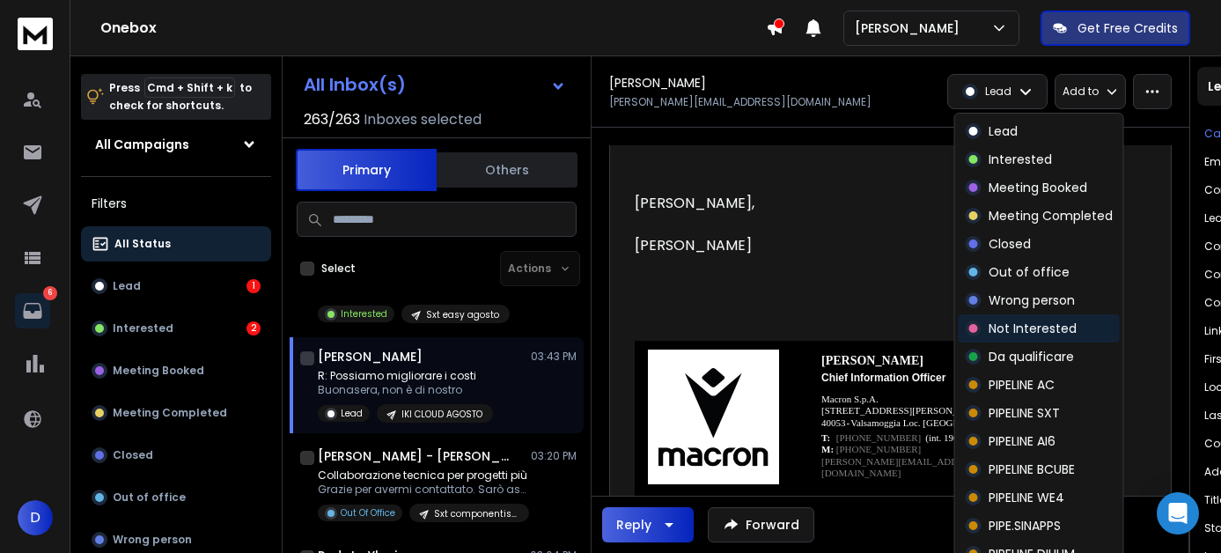
click at [1045, 332] on p "Not Interested" at bounding box center [1032, 329] width 88 height 18
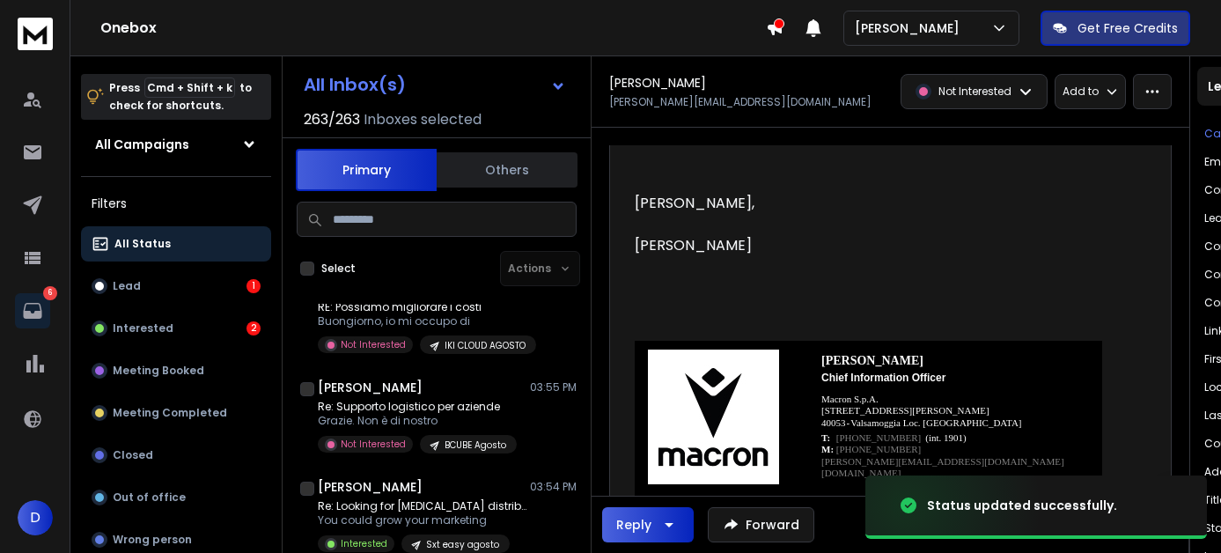
scroll to position [0, 0]
